Goal: Task Accomplishment & Management: Manage account settings

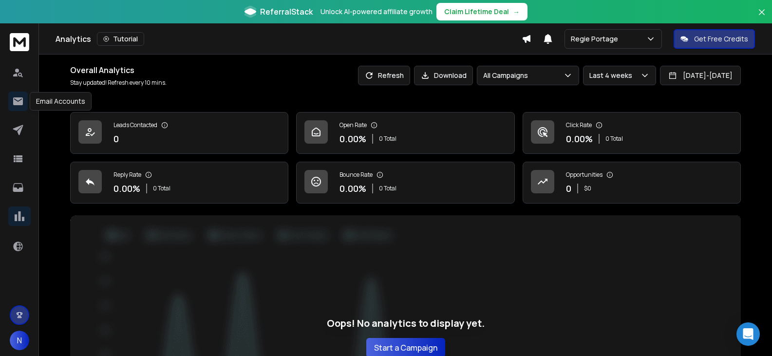
click at [17, 107] on link at bounding box center [17, 101] width 19 height 19
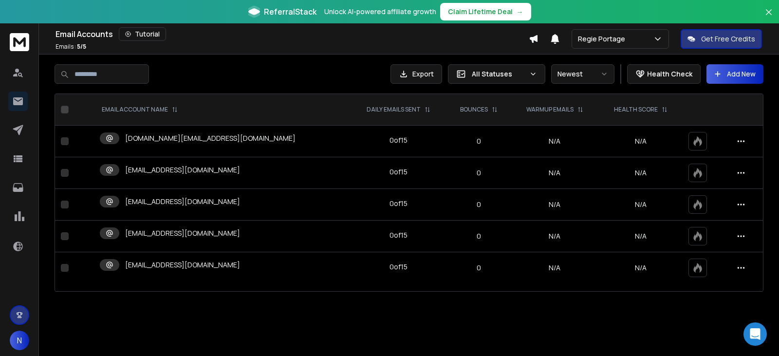
click at [698, 144] on div at bounding box center [698, 141] width 19 height 19
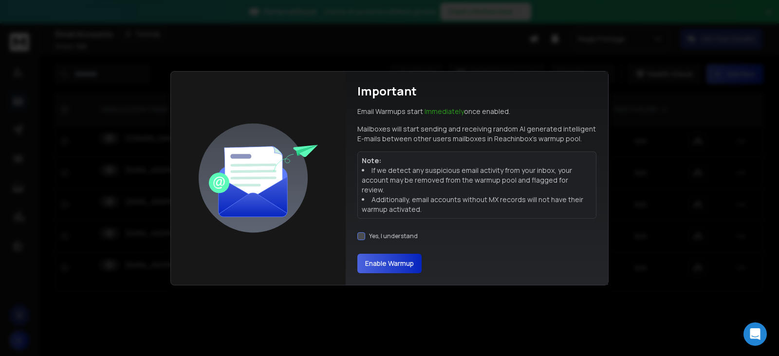
click at [360, 232] on button "Yes, I understand" at bounding box center [362, 236] width 8 height 8
click at [380, 261] on button "Enable Warmup" at bounding box center [390, 263] width 64 height 19
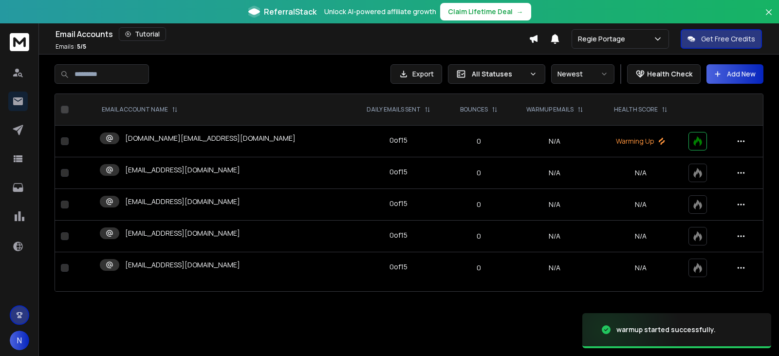
click at [696, 172] on icon at bounding box center [698, 173] width 8 height 10
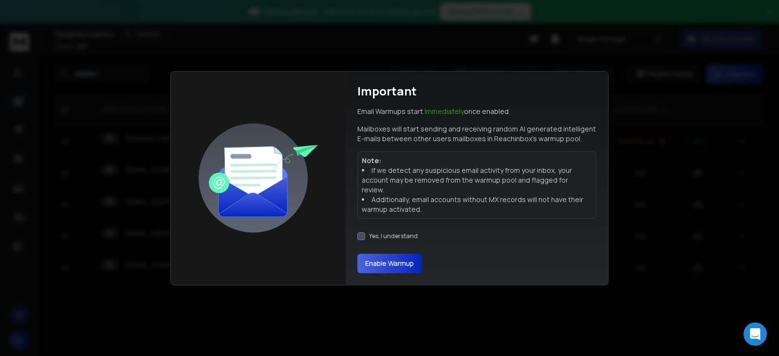
click at [361, 232] on button "Yes, I understand" at bounding box center [362, 236] width 8 height 8
click at [381, 263] on button "Enable Warmup" at bounding box center [390, 263] width 64 height 19
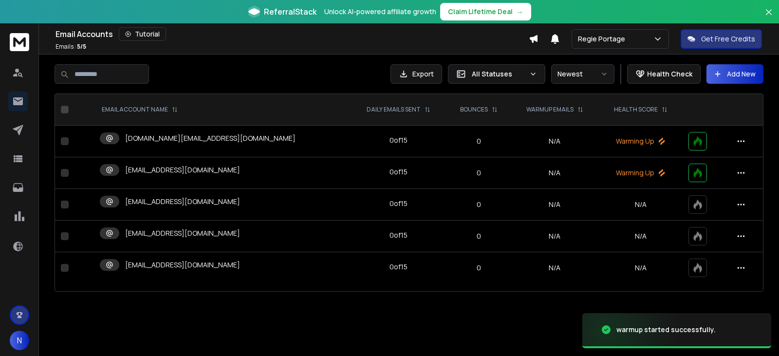
click at [693, 208] on icon at bounding box center [698, 205] width 10 height 10
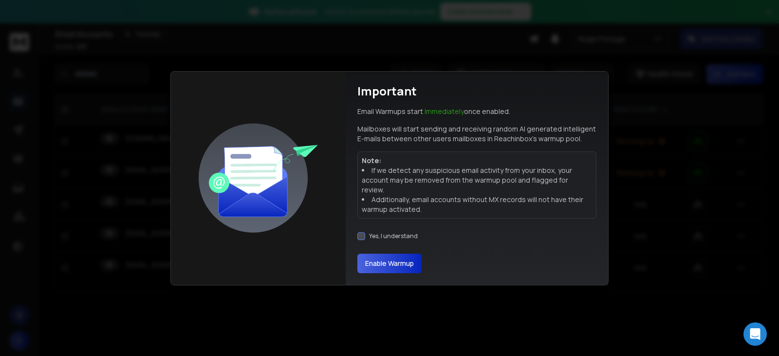
click at [362, 232] on button "Yes, I understand" at bounding box center [362, 236] width 8 height 8
click at [394, 262] on button "Enable Warmup" at bounding box center [390, 263] width 64 height 19
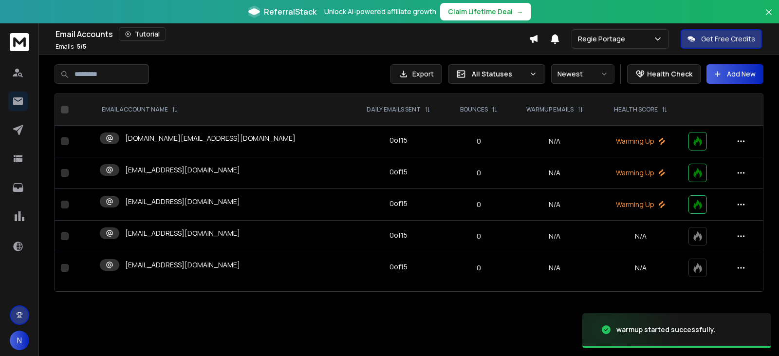
click at [694, 235] on icon at bounding box center [698, 236] width 8 height 10
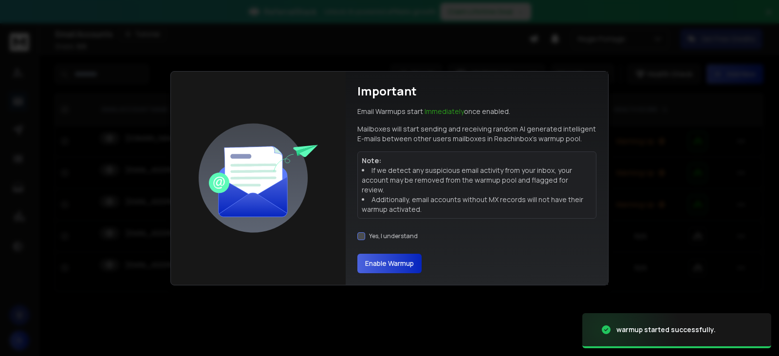
click at [361, 232] on button "Yes, I understand" at bounding box center [362, 236] width 8 height 8
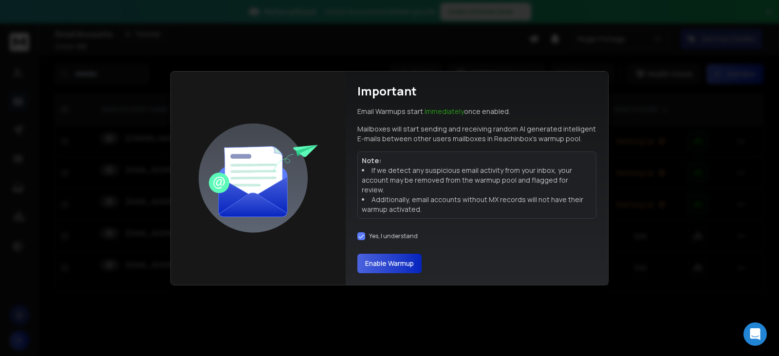
click at [398, 261] on button "Enable Warmup" at bounding box center [390, 263] width 64 height 19
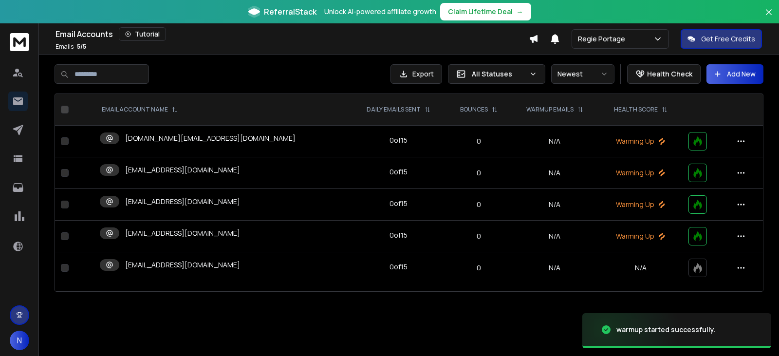
click at [694, 268] on icon at bounding box center [698, 268] width 8 height 10
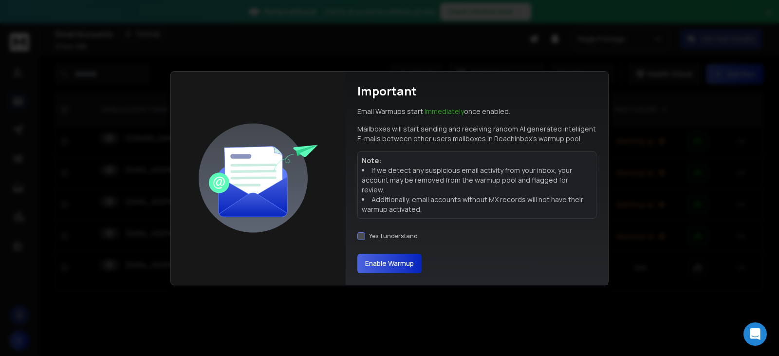
click at [361, 234] on button "Yes, I understand" at bounding box center [362, 236] width 8 height 8
click at [375, 254] on button "Enable Warmup" at bounding box center [390, 263] width 64 height 19
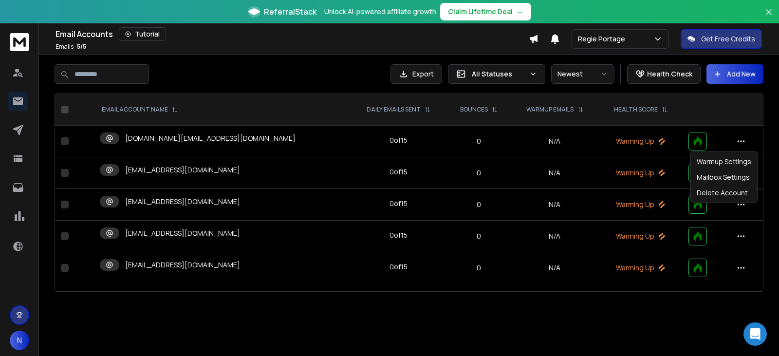
click at [740, 142] on icon at bounding box center [741, 141] width 9 height 9
click at [741, 165] on div "Warmup Settings" at bounding box center [724, 162] width 62 height 16
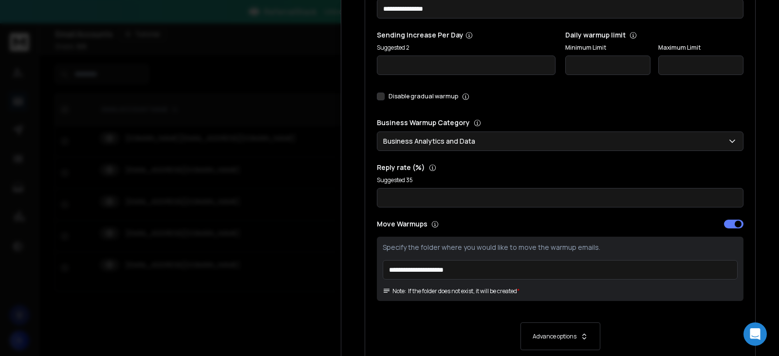
scroll to position [195, 0]
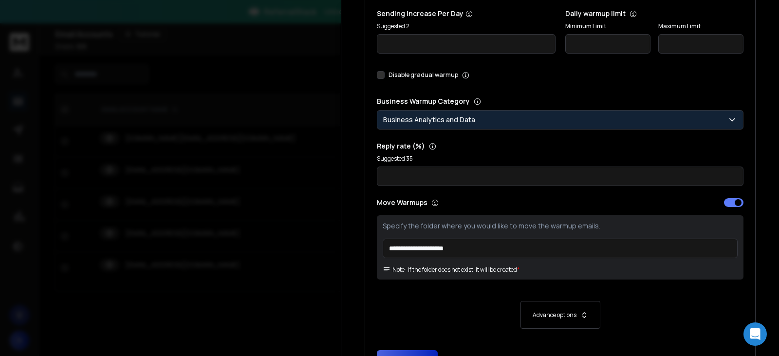
click at [488, 117] on div "Business Analytics and Data" at bounding box center [560, 120] width 354 height 10
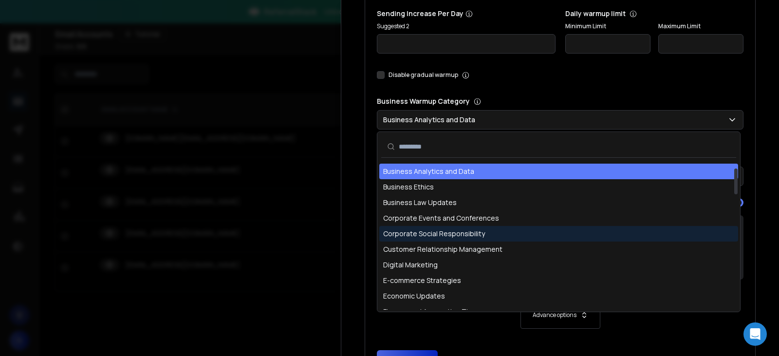
scroll to position [65, 0]
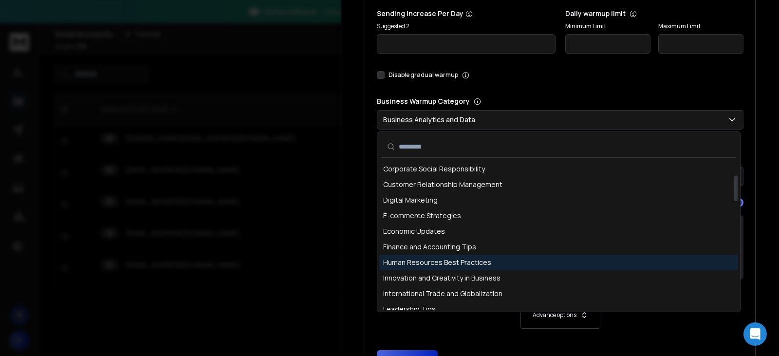
click at [489, 260] on div "Human Resources Best Practices" at bounding box center [558, 263] width 359 height 16
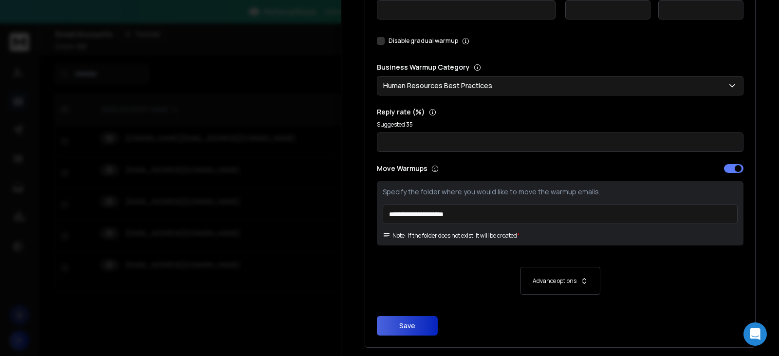
scroll to position [248, 0]
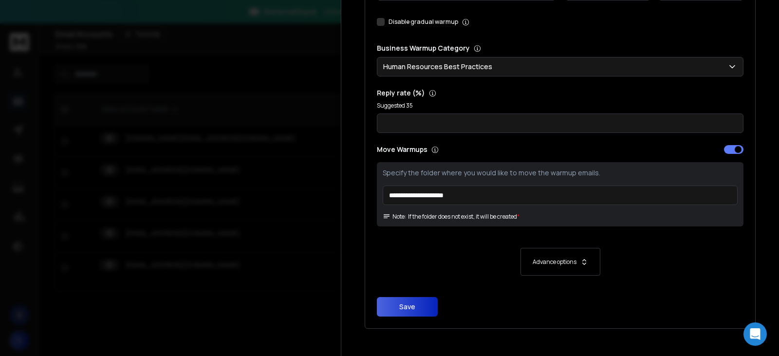
click at [563, 259] on p "Advance options" at bounding box center [555, 262] width 44 height 8
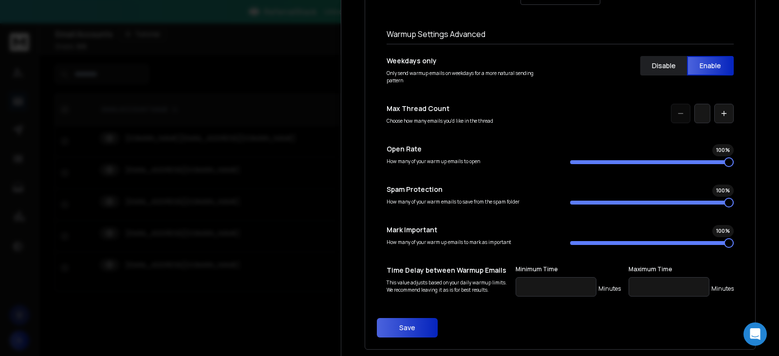
scroll to position [554, 0]
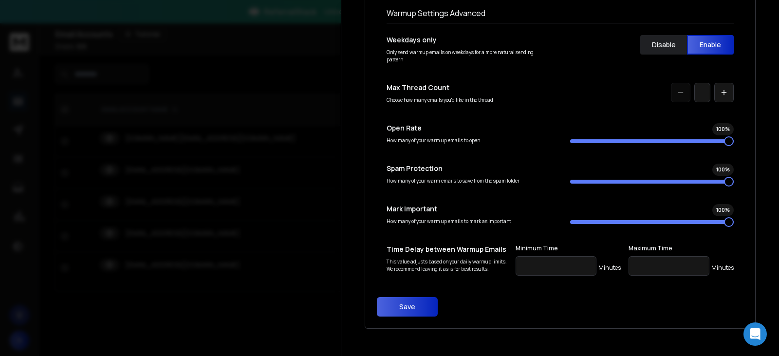
click at [419, 305] on button "Save" at bounding box center [407, 306] width 61 height 19
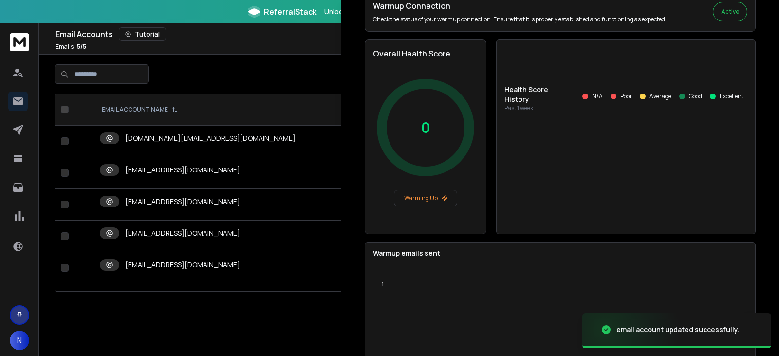
scroll to position [0, 0]
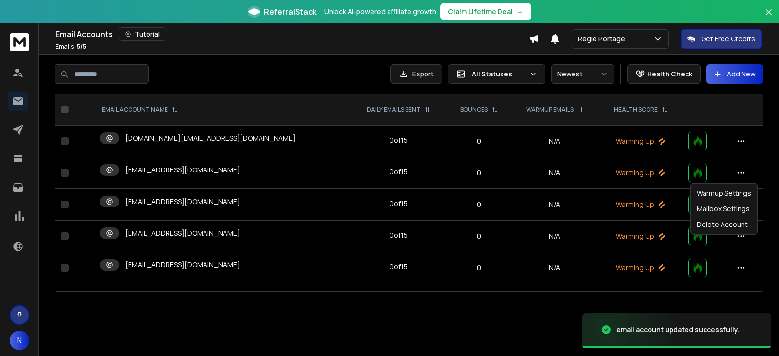
click at [745, 168] on button at bounding box center [741, 173] width 32 height 17
click at [720, 198] on div "Warmup Settings" at bounding box center [724, 194] width 62 height 16
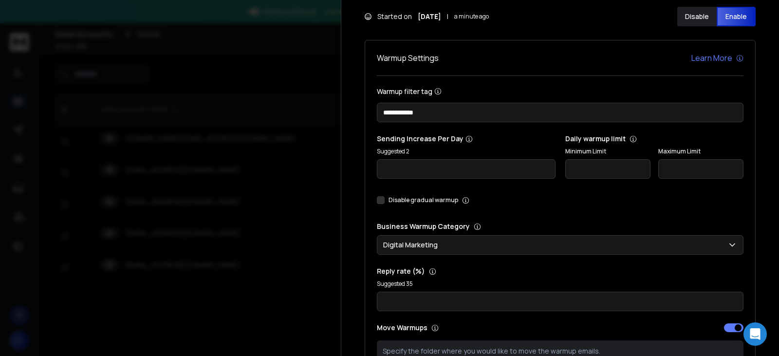
scroll to position [195, 0]
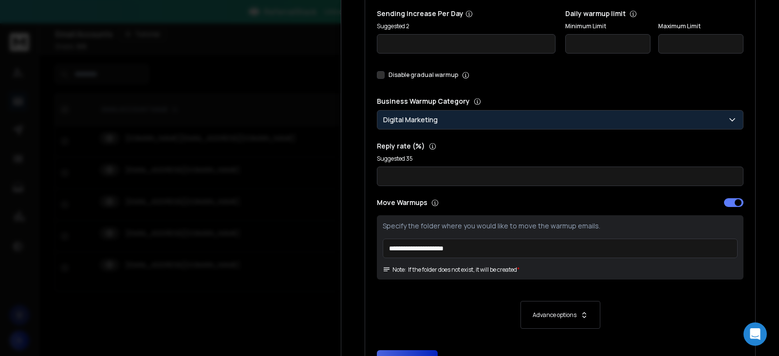
click at [512, 122] on div "Digital Marketing" at bounding box center [560, 120] width 354 height 10
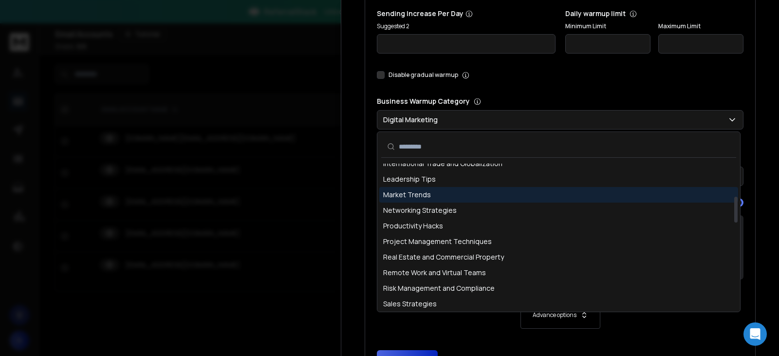
scroll to position [130, 0]
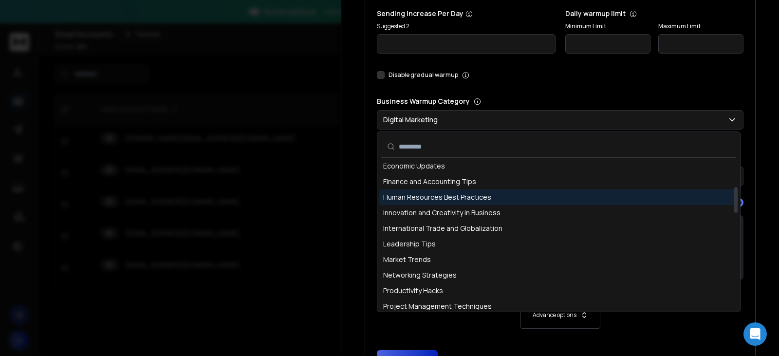
click at [478, 201] on span "Human Resources Best Practices" at bounding box center [437, 197] width 108 height 10
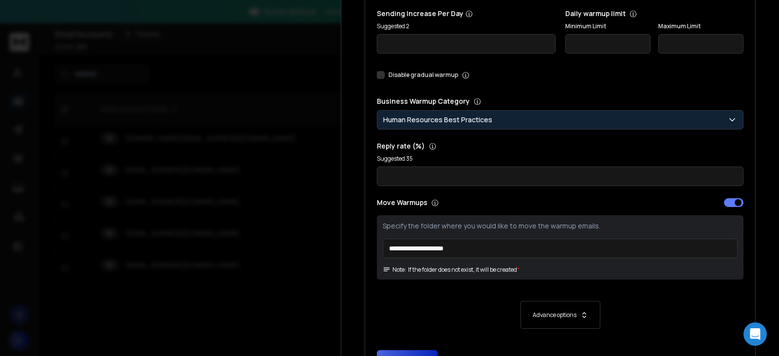
click at [501, 120] on div "Human Resources Best Practices" at bounding box center [560, 120] width 354 height 10
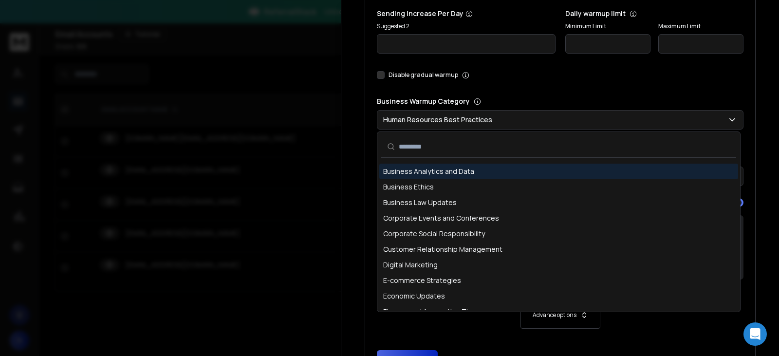
click at [525, 101] on div at bounding box center [389, 178] width 779 height 356
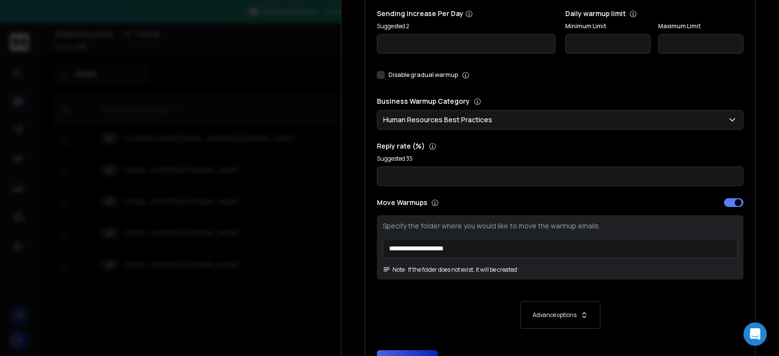
scroll to position [248, 0]
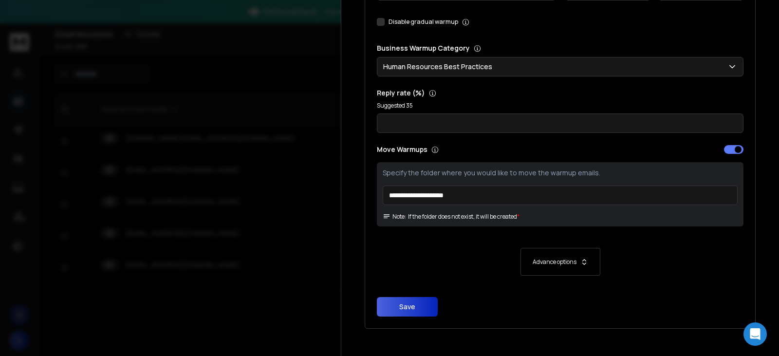
click at [417, 307] on button "Save" at bounding box center [407, 306] width 61 height 19
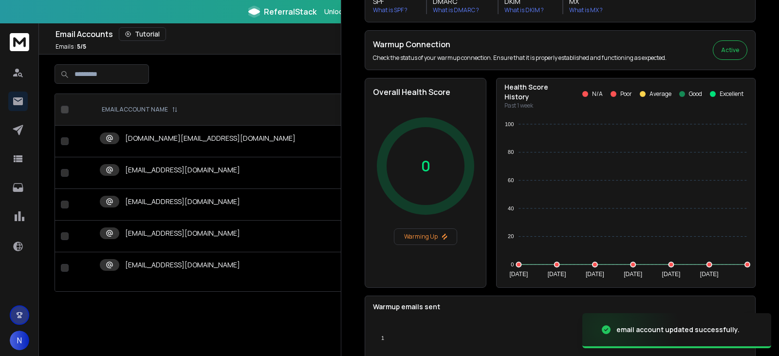
scroll to position [234, 0]
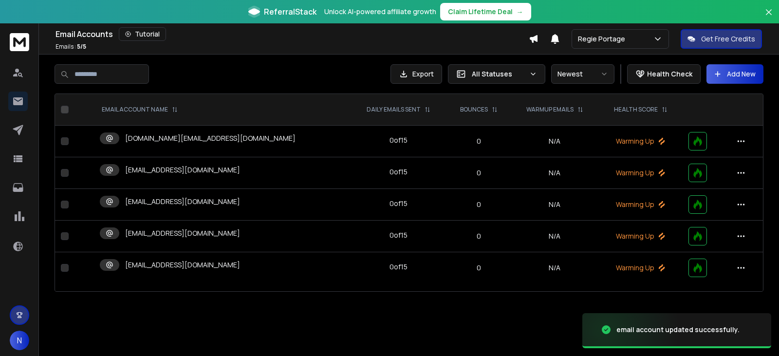
click at [739, 202] on icon at bounding box center [741, 204] width 9 height 9
click at [729, 225] on div "Warmup Settings" at bounding box center [724, 225] width 62 height 16
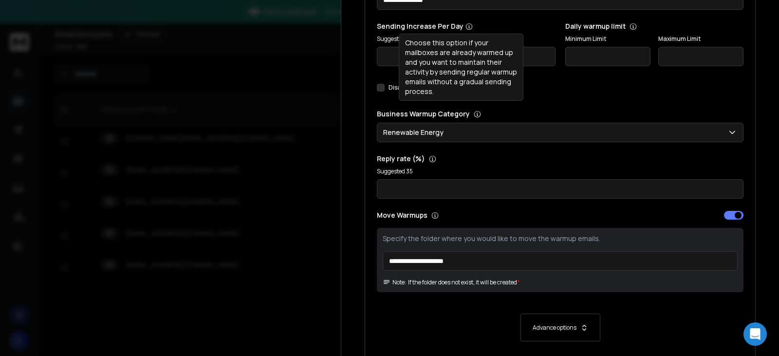
scroll to position [195, 0]
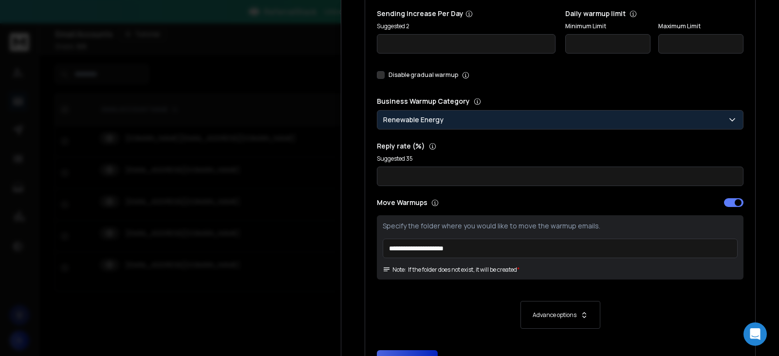
click at [463, 116] on div "Renewable Energy" at bounding box center [560, 120] width 354 height 10
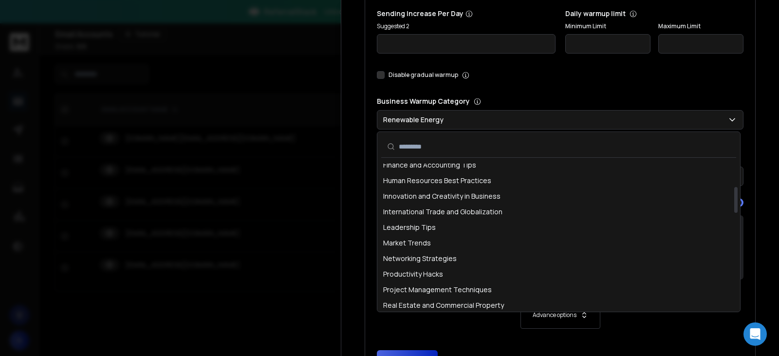
scroll to position [130, 0]
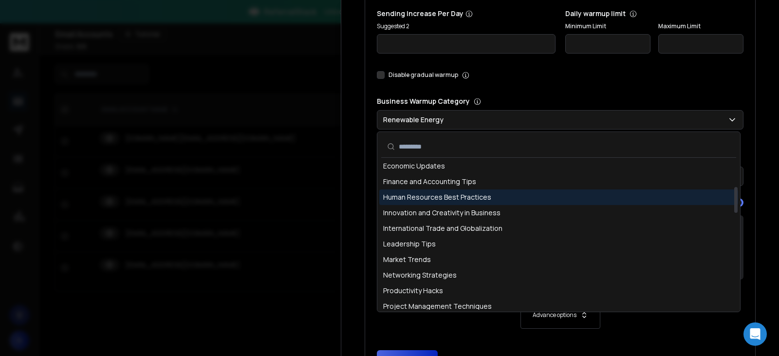
click at [445, 195] on span "Human Resources Best Practices" at bounding box center [437, 197] width 108 height 10
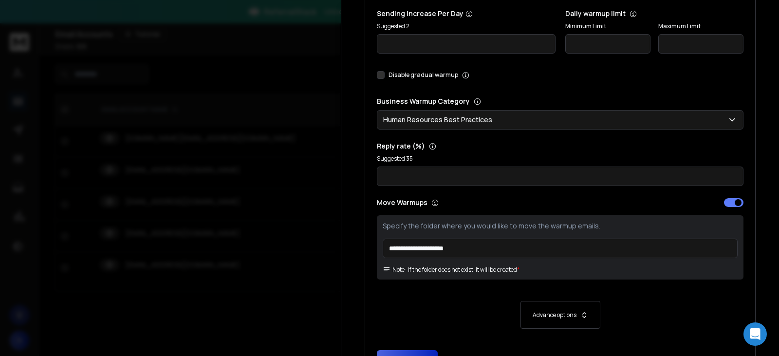
scroll to position [248, 0]
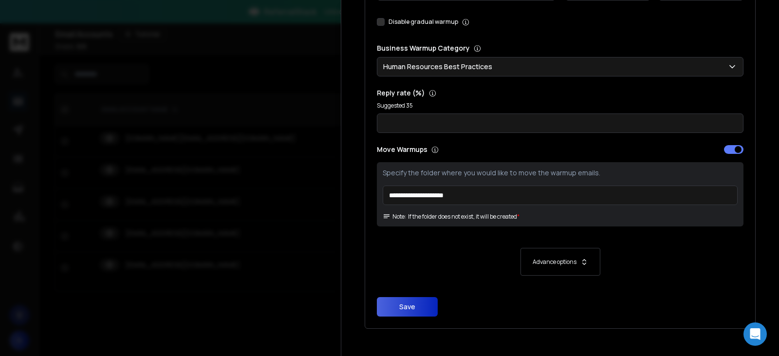
click at [418, 310] on button "Save" at bounding box center [407, 306] width 61 height 19
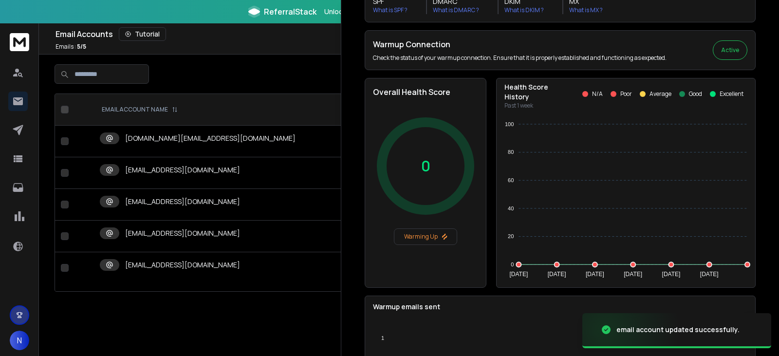
scroll to position [234, 0]
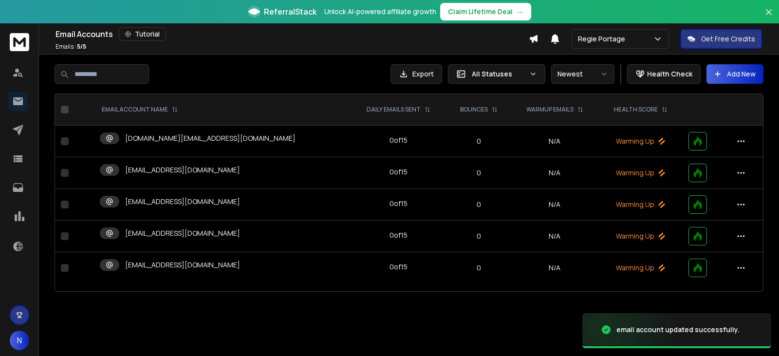
click at [741, 236] on icon at bounding box center [741, 236] width 9 height 9
click at [717, 259] on div "Warmup Settings" at bounding box center [724, 257] width 62 height 16
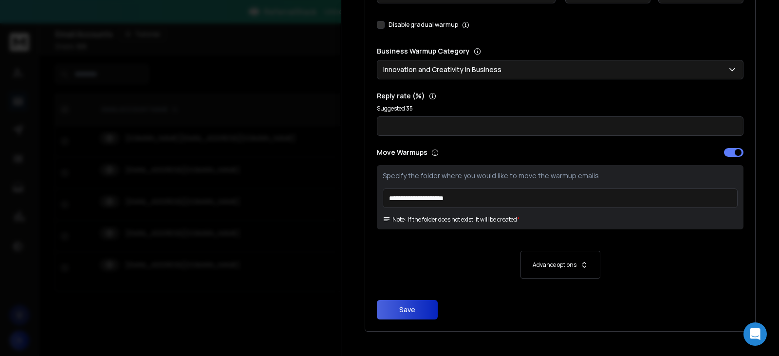
scroll to position [248, 0]
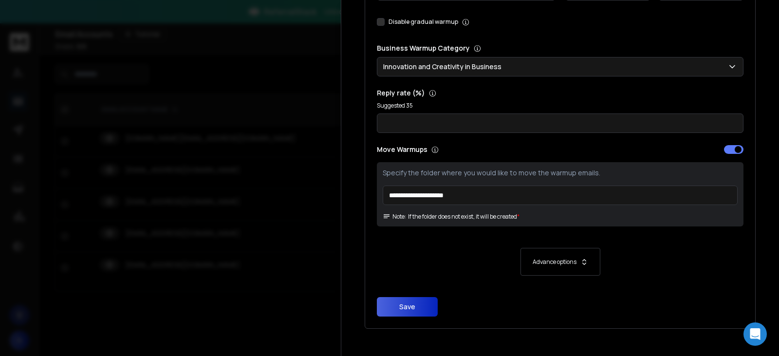
click at [444, 199] on input "**********" at bounding box center [560, 195] width 355 height 19
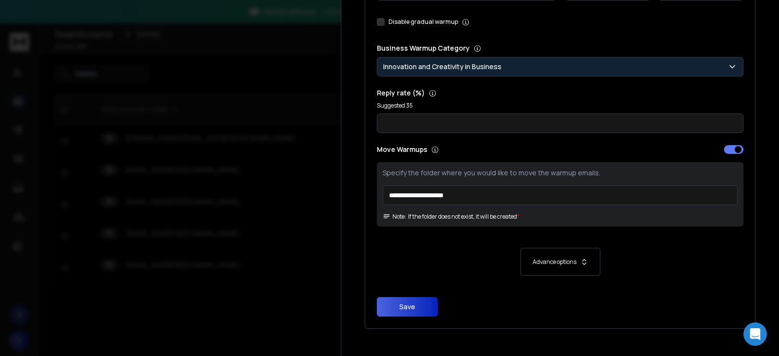
click at [463, 68] on p "Innovation and Creativity in Business" at bounding box center [444, 67] width 122 height 10
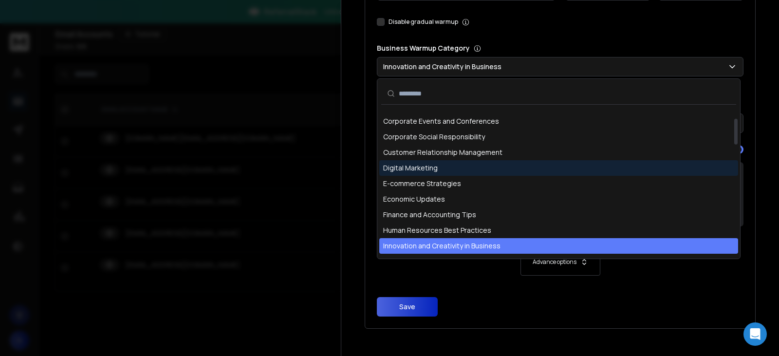
scroll to position [65, 0]
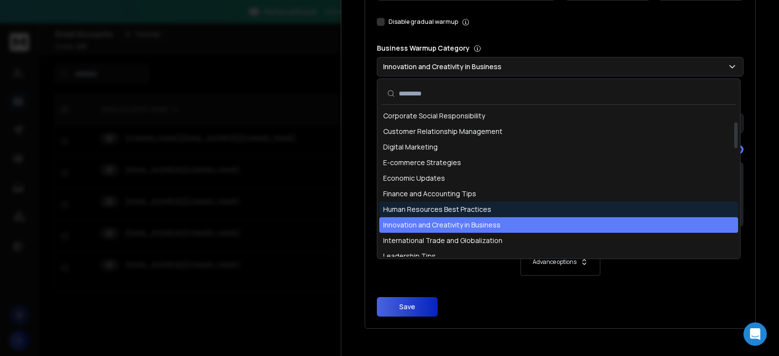
click at [445, 207] on span "Human Resources Best Practices" at bounding box center [437, 210] width 108 height 10
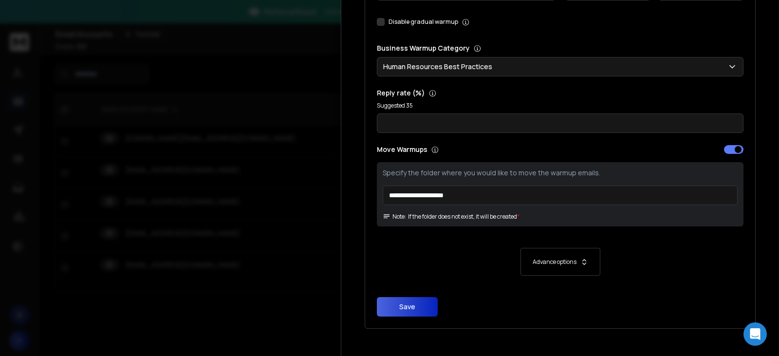
click at [413, 306] on button "Save" at bounding box center [407, 306] width 61 height 19
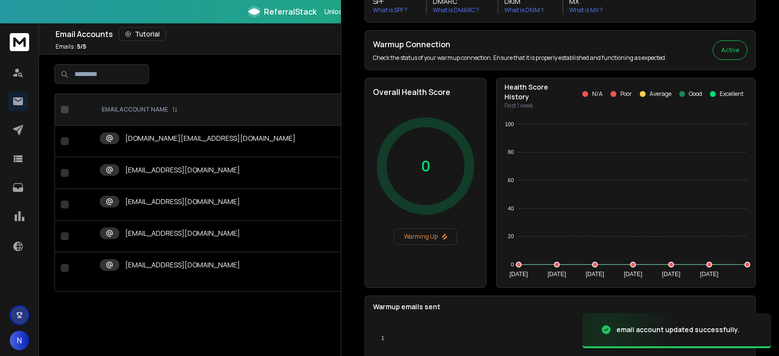
scroll to position [234, 0]
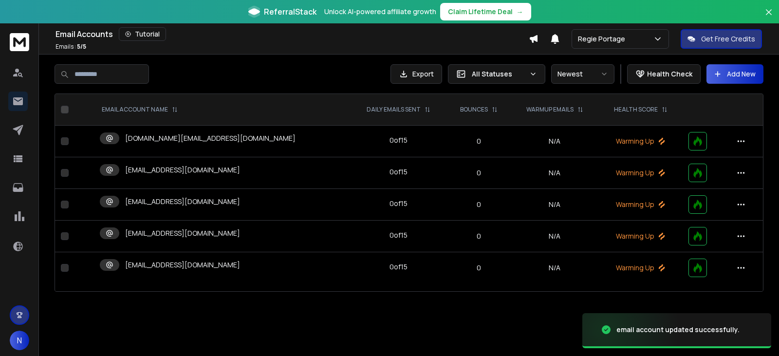
click at [740, 270] on icon at bounding box center [741, 268] width 9 height 9
click at [746, 285] on div "Warmup Settings" at bounding box center [724, 289] width 62 height 16
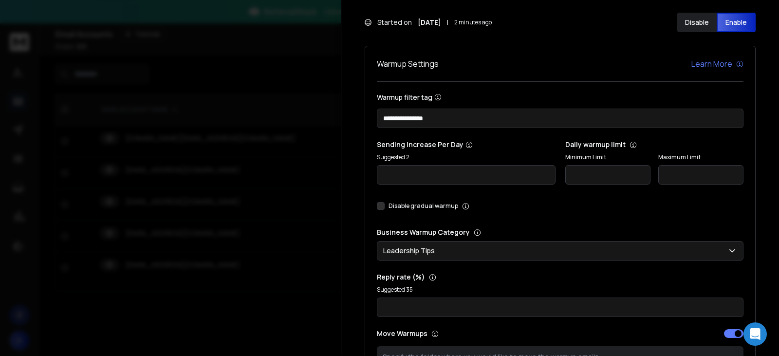
scroll to position [130, 0]
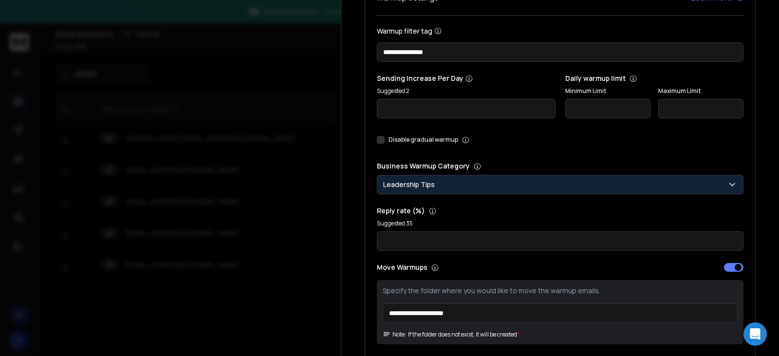
click at [466, 182] on div "Leadership Tips" at bounding box center [560, 185] width 354 height 10
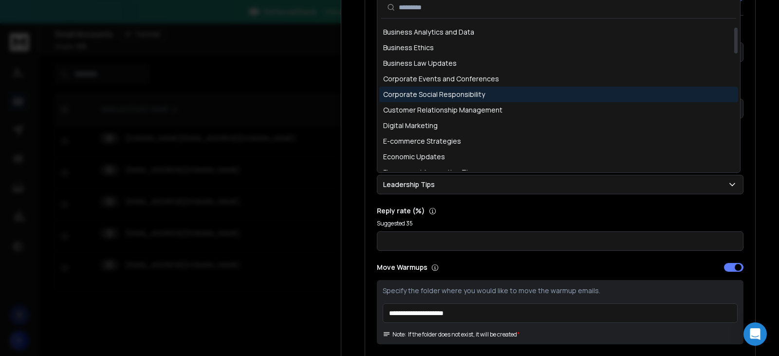
scroll to position [65, 0]
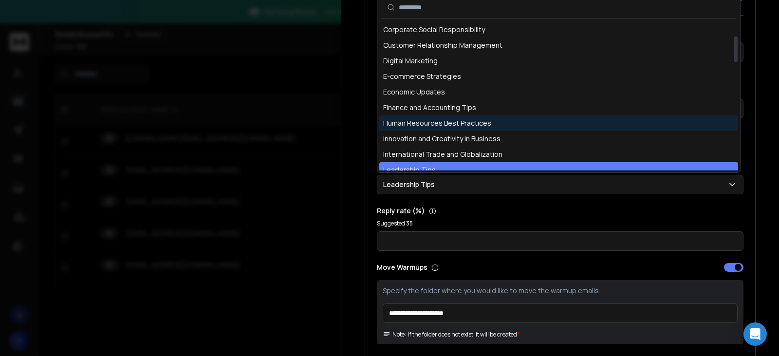
click at [464, 124] on span "Human Resources Best Practices" at bounding box center [437, 123] width 108 height 10
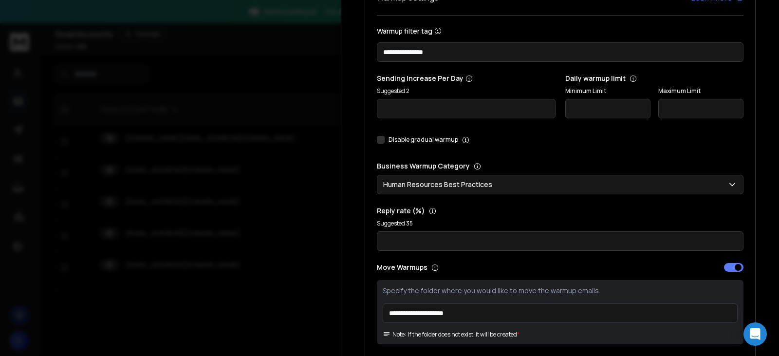
scroll to position [248, 0]
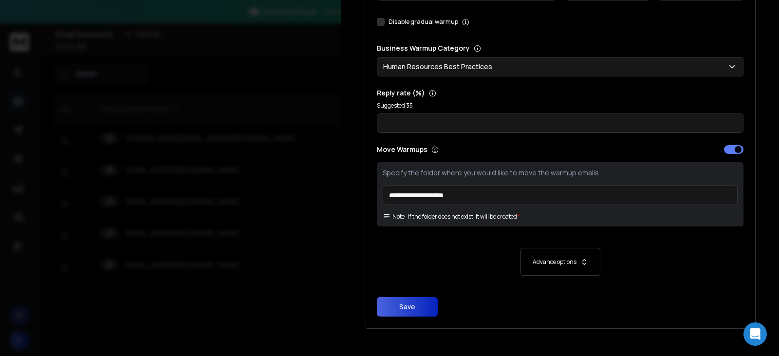
click at [420, 307] on button "Save" at bounding box center [407, 306] width 61 height 19
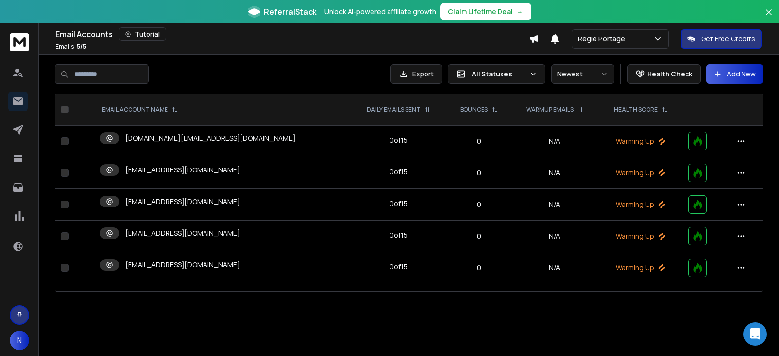
click at [739, 139] on icon at bounding box center [741, 141] width 9 height 9
click at [725, 162] on div "Warmup Settings" at bounding box center [724, 162] width 62 height 16
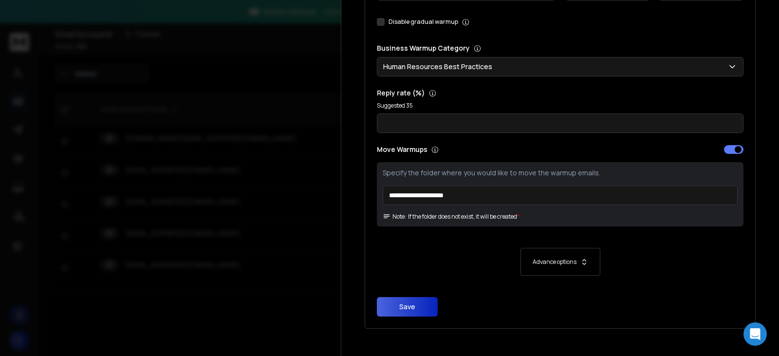
drag, startPoint x: 453, startPoint y: 194, endPoint x: 367, endPoint y: 195, distance: 86.2
click at [367, 195] on div "**********" at bounding box center [560, 95] width 391 height 467
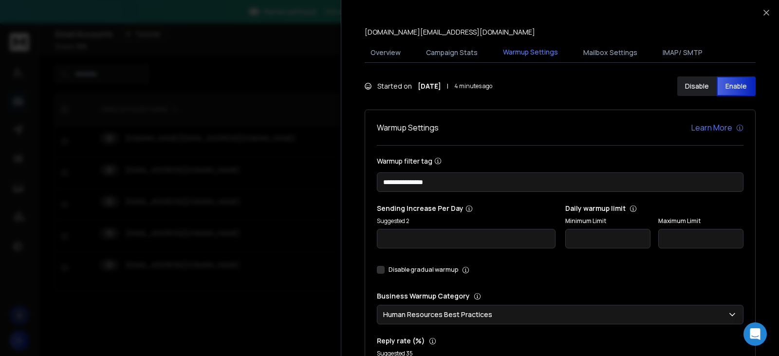
drag, startPoint x: 766, startPoint y: 13, endPoint x: 755, endPoint y: 21, distance: 13.5
click at [766, 13] on icon "button" at bounding box center [767, 13] width 10 height 10
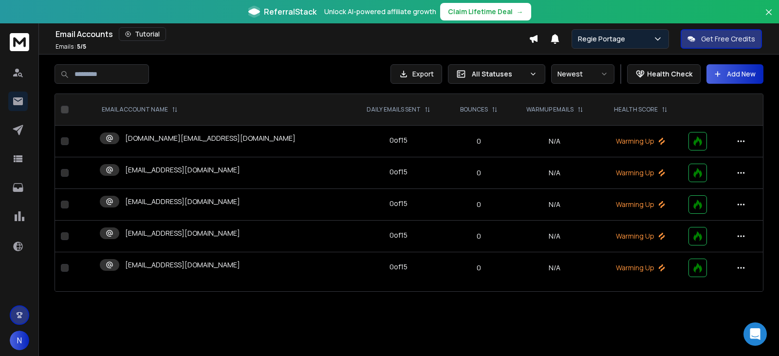
click at [650, 33] on button "Regie Portage" at bounding box center [620, 38] width 97 height 19
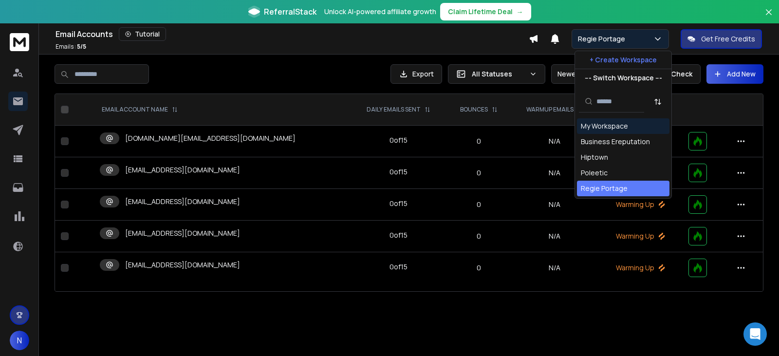
click at [650, 38] on div "Regie Portage" at bounding box center [620, 39] width 85 height 10
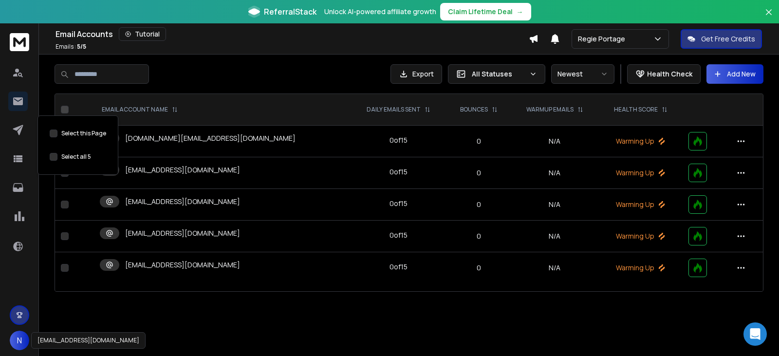
click at [20, 339] on span "N" at bounding box center [19, 340] width 19 height 19
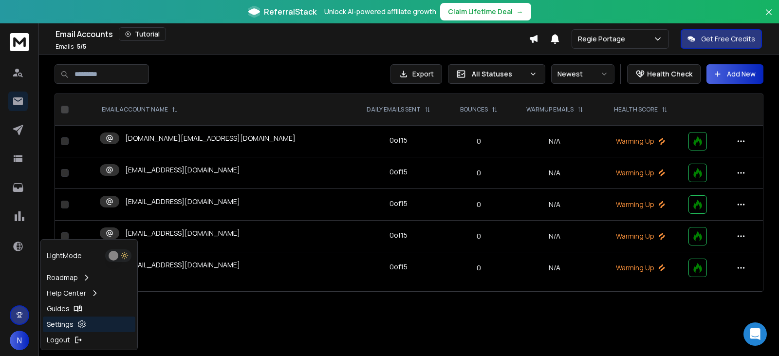
click at [61, 321] on p "Settings" at bounding box center [60, 325] width 27 height 10
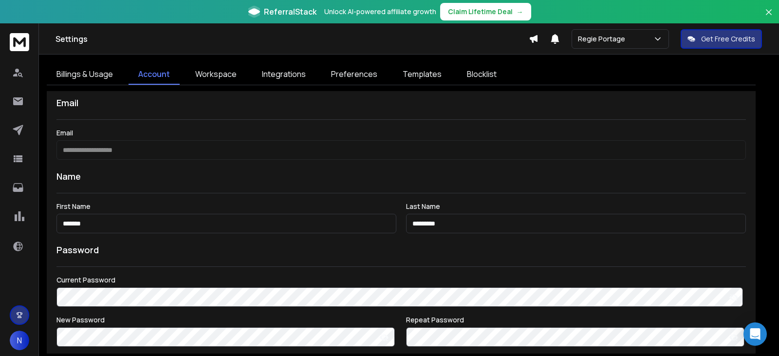
scroll to position [16, 0]
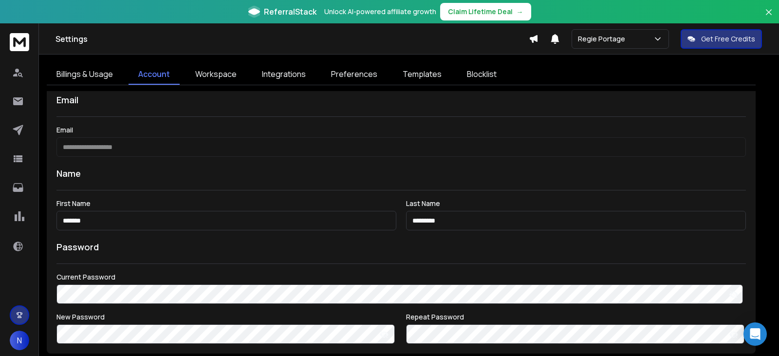
click at [86, 70] on link "Billings & Usage" at bounding box center [85, 74] width 76 height 20
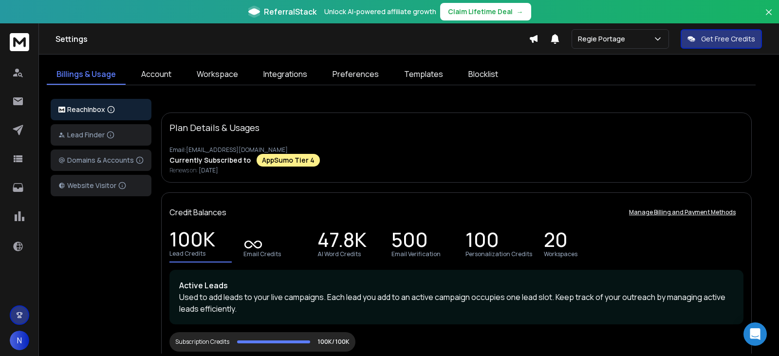
click at [215, 75] on link "Workspace" at bounding box center [217, 74] width 61 height 20
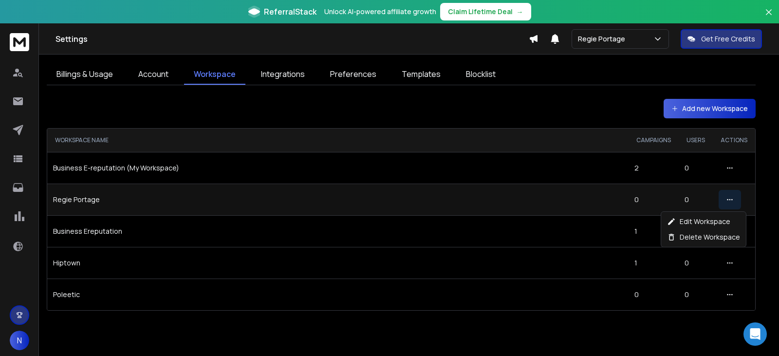
click at [737, 203] on button "button" at bounding box center [730, 199] width 22 height 19
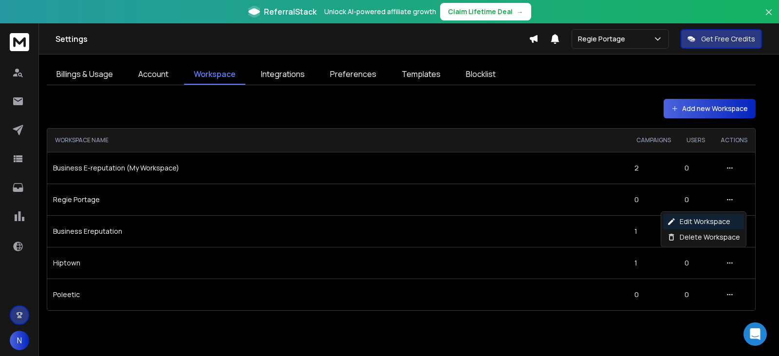
click at [719, 221] on p "Edit Workspace" at bounding box center [705, 222] width 51 height 10
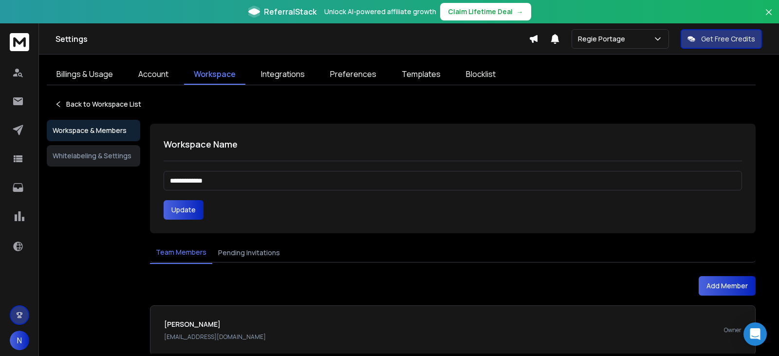
scroll to position [6, 0]
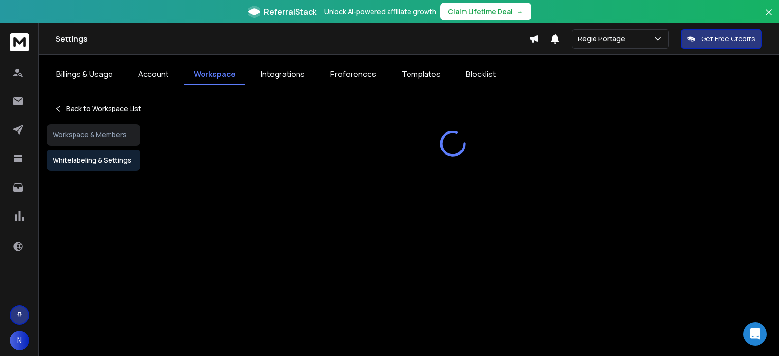
click at [65, 151] on button "Whitelabeling & Settings" at bounding box center [94, 160] width 94 height 21
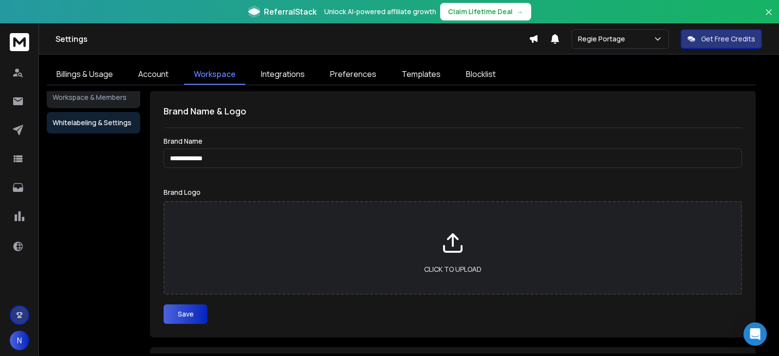
scroll to position [0, 0]
